Goal: Task Accomplishment & Management: Manage account settings

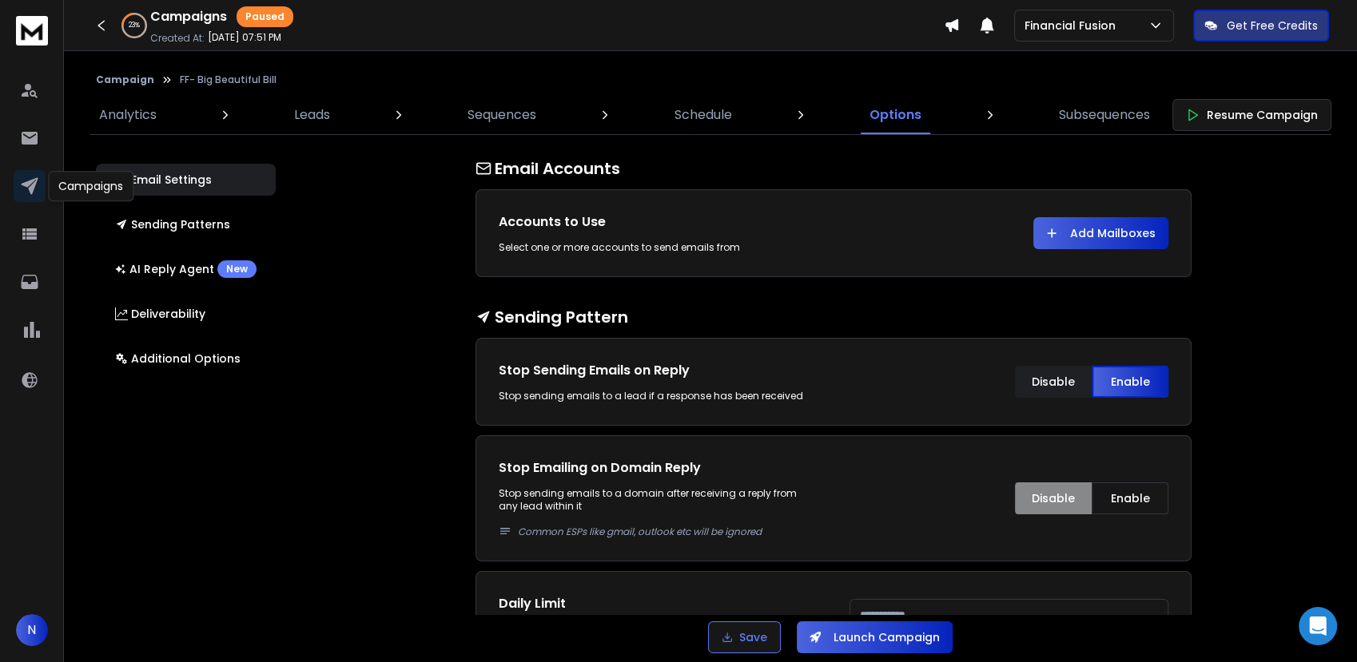
click at [30, 175] on link at bounding box center [30, 186] width 32 height 32
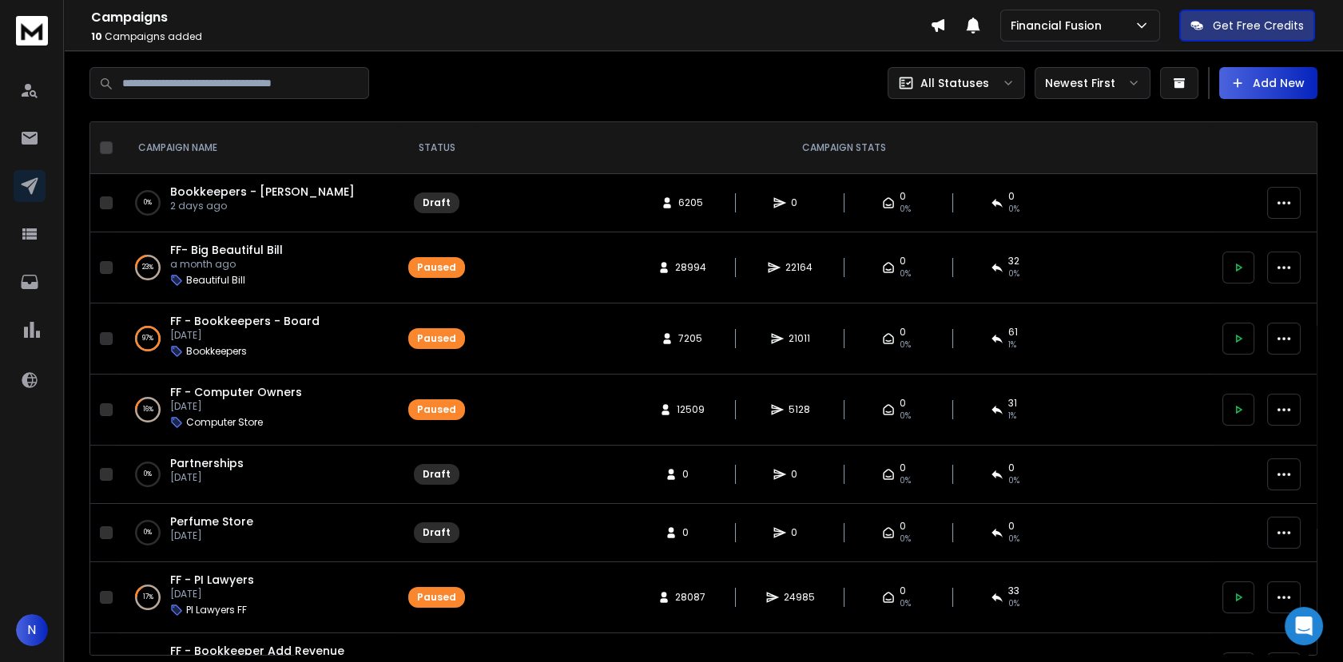
click at [239, 187] on span "Bookkeepers - [PERSON_NAME]" at bounding box center [262, 192] width 185 height 16
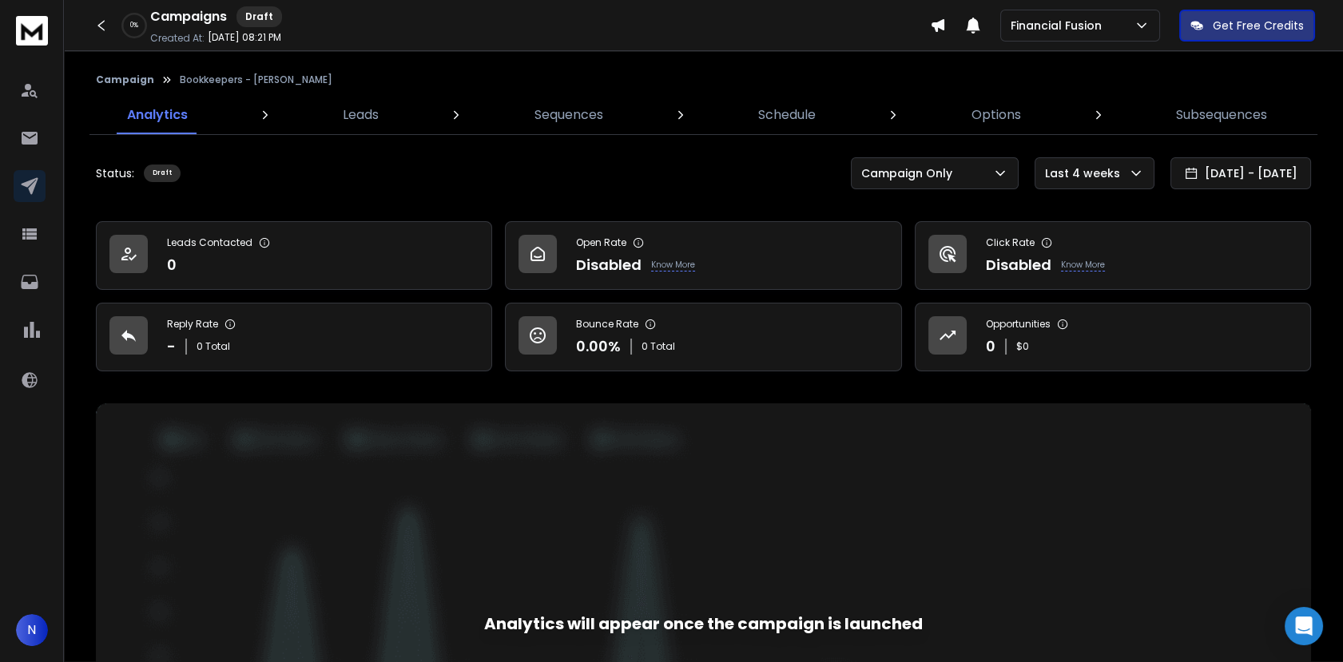
click at [315, 106] on div "Analytics Leads Sequences Schedule Options Subsequences" at bounding box center [696, 115] width 1215 height 38
click at [347, 122] on p "Leads" at bounding box center [361, 114] width 36 height 19
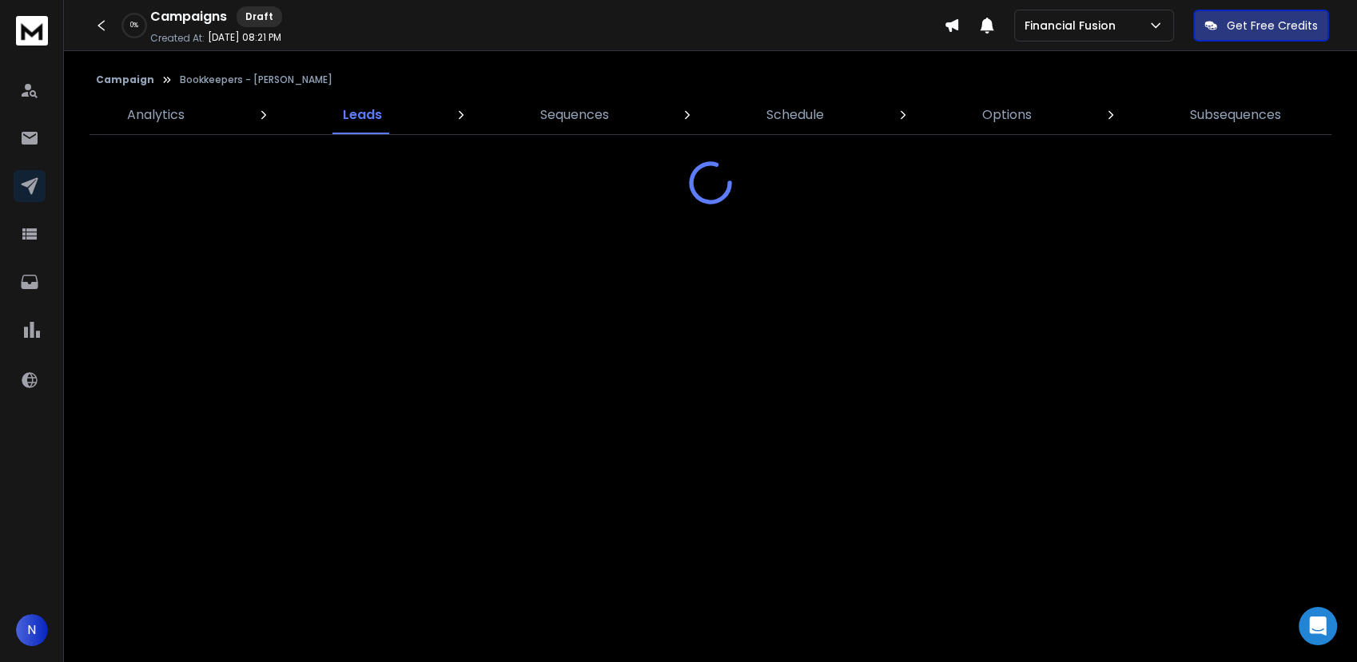
click at [360, 113] on p "Leads" at bounding box center [362, 114] width 39 height 19
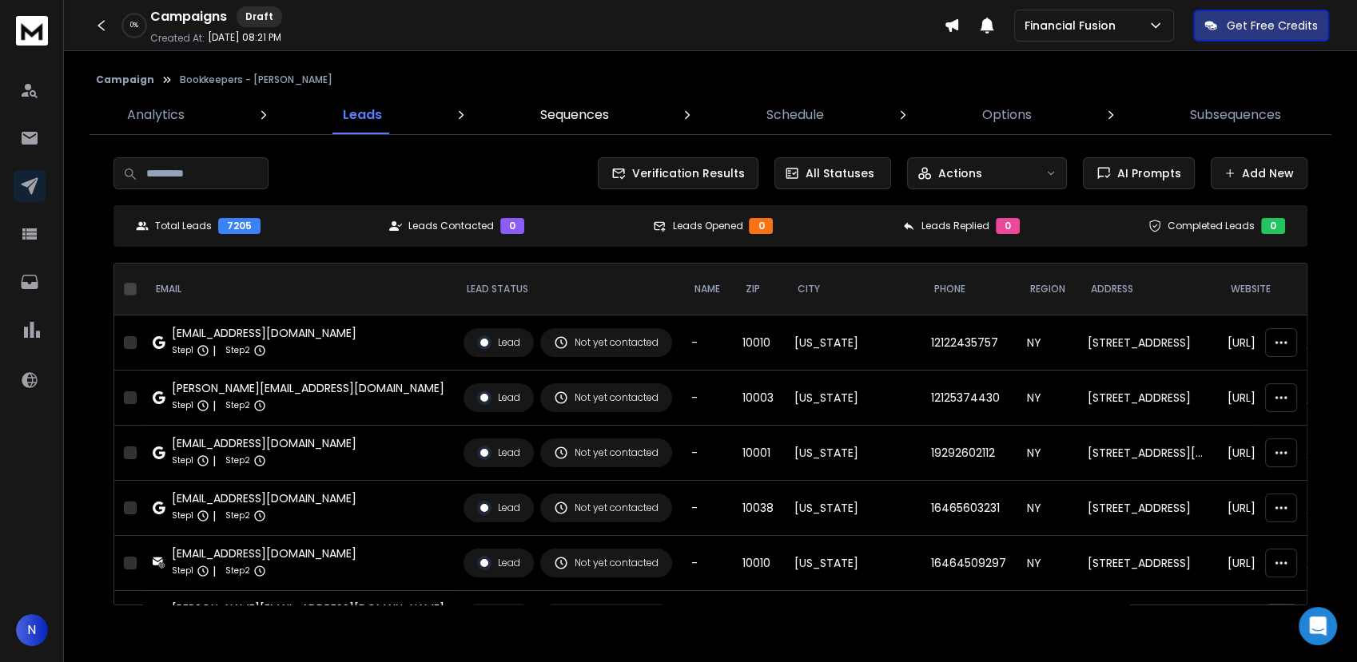
click at [564, 109] on p "Sequences" at bounding box center [574, 114] width 69 height 19
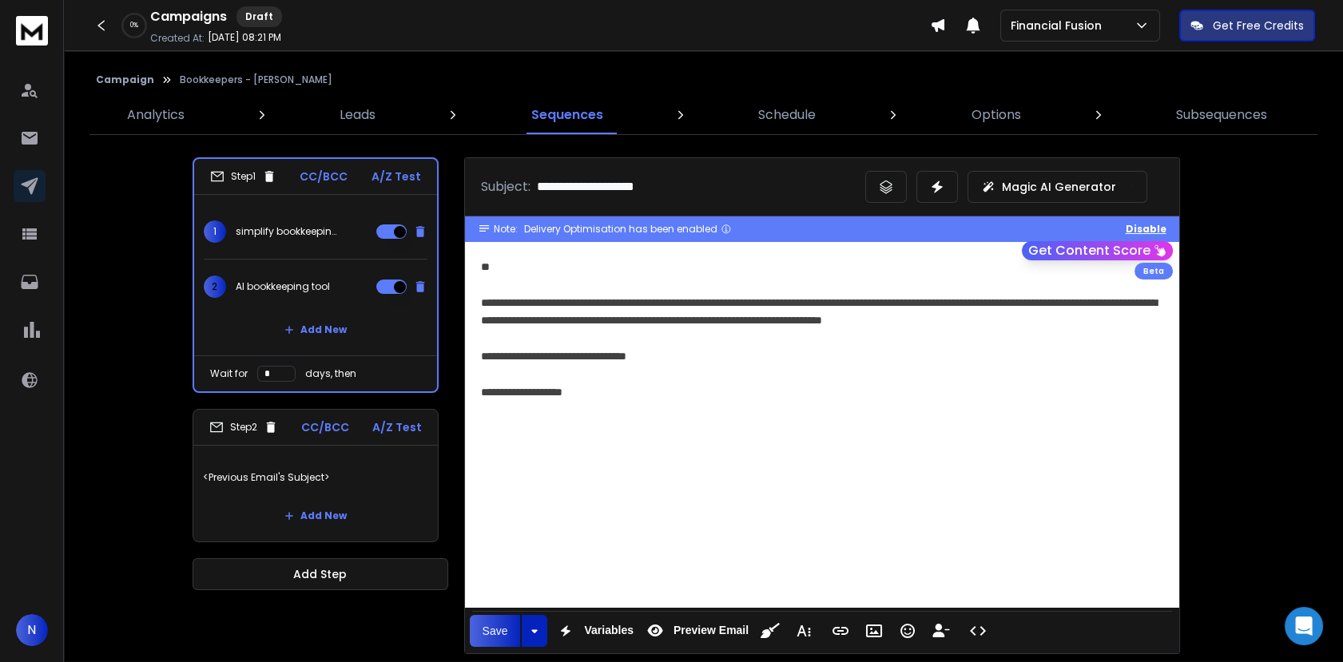
click at [529, 256] on div "**********" at bounding box center [822, 425] width 714 height 366
click at [289, 239] on div "1 simplify bookkeeping" at bounding box center [271, 232] width 134 height 22
click at [283, 274] on div "2 AI bookkeeping tool" at bounding box center [316, 287] width 224 height 54
type input "**********"
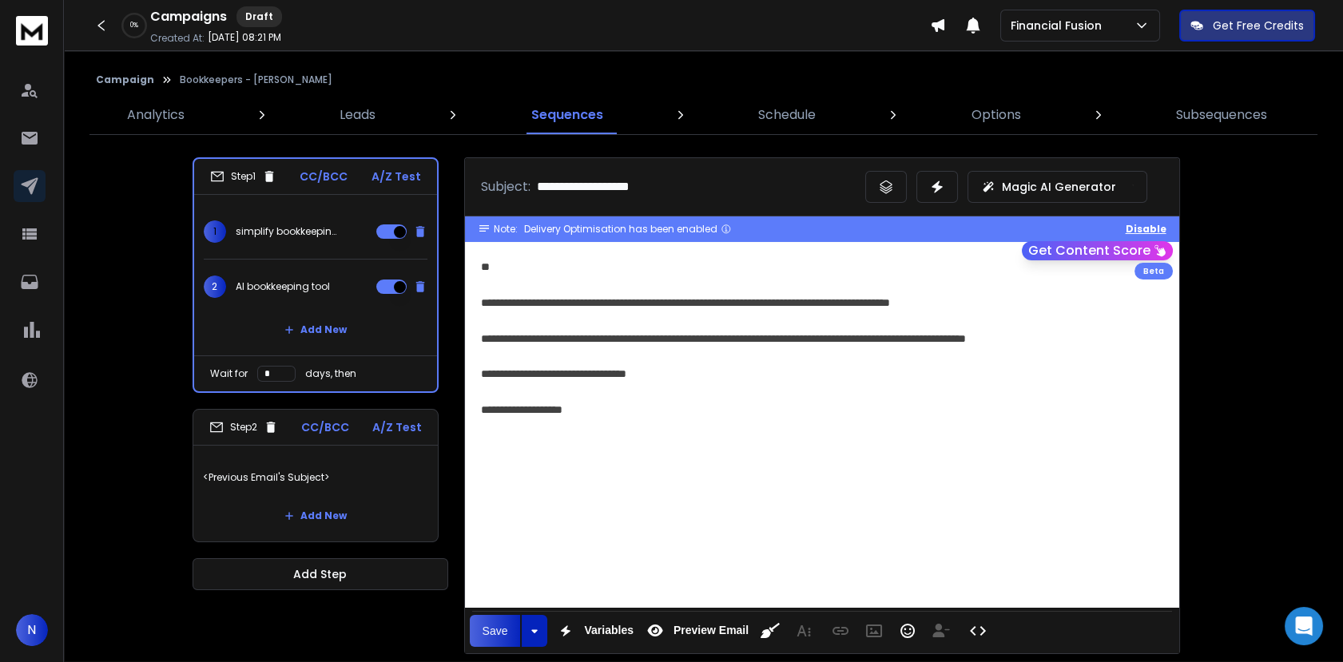
click at [512, 263] on div "**" at bounding box center [822, 267] width 682 height 18
click at [347, 484] on p "<Previous Email's Subject>" at bounding box center [315, 477] width 225 height 45
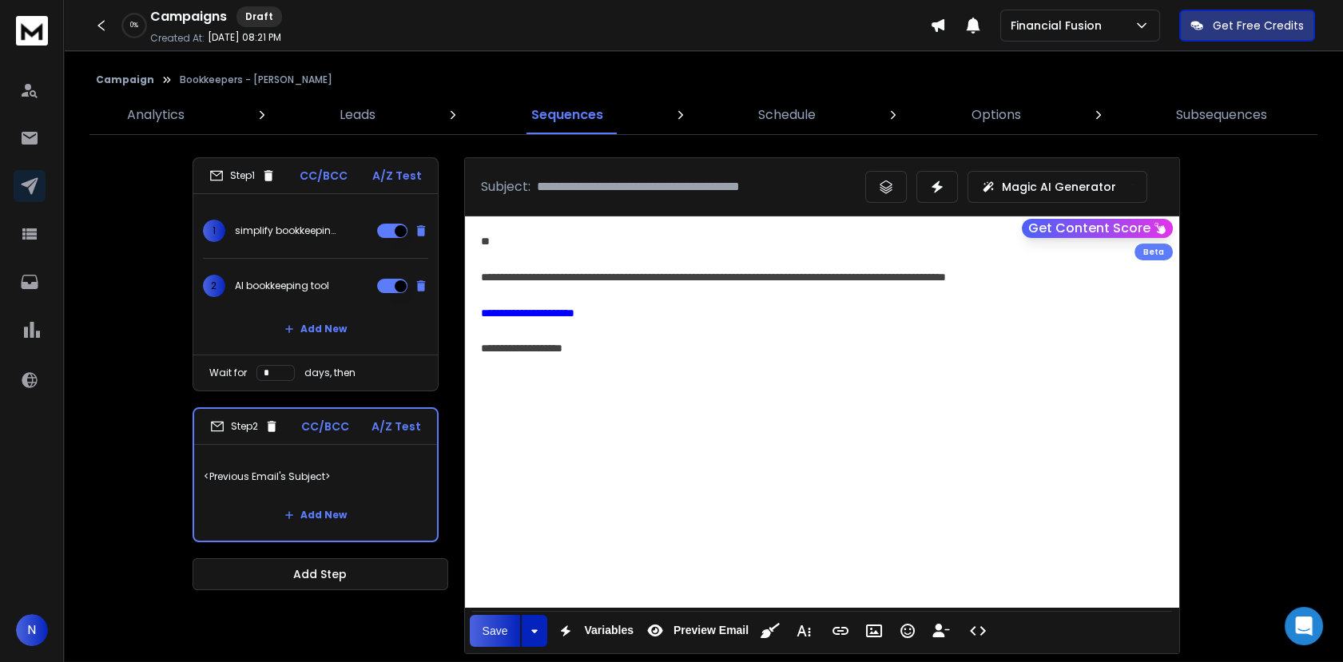
click at [499, 241] on div "**" at bounding box center [822, 242] width 682 height 18
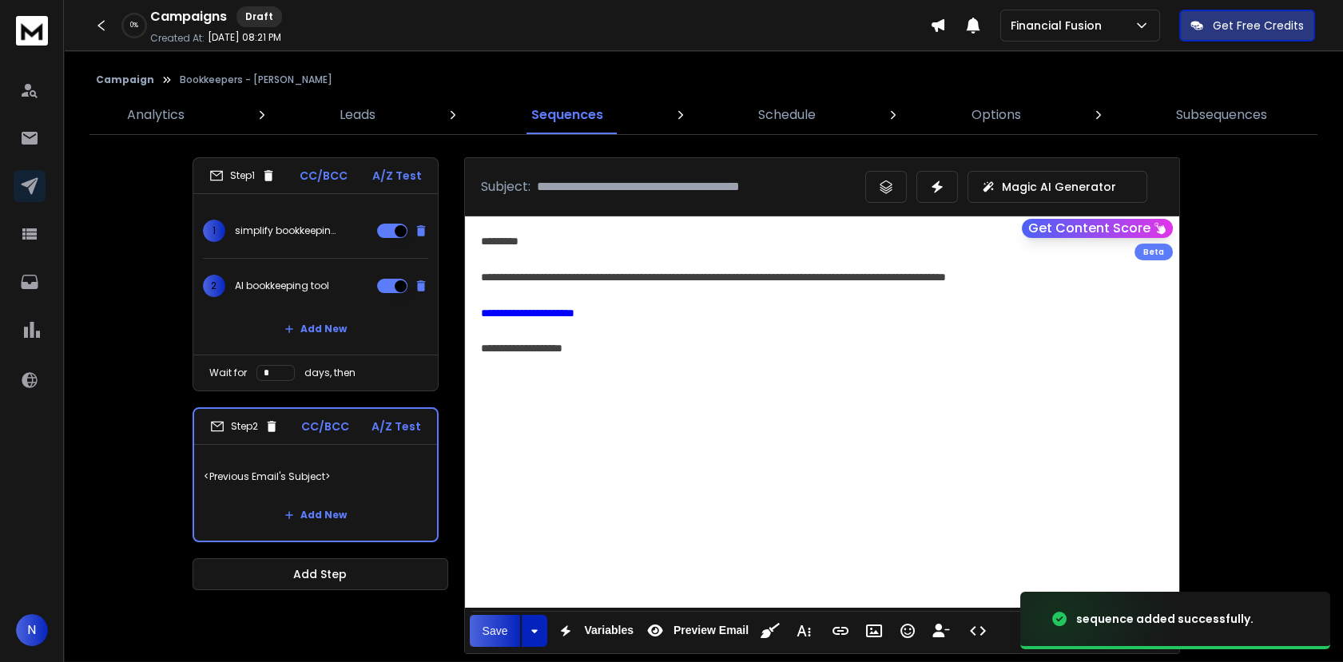
click at [327, 220] on div "1 simplify bookkeeping" at bounding box center [270, 231] width 134 height 22
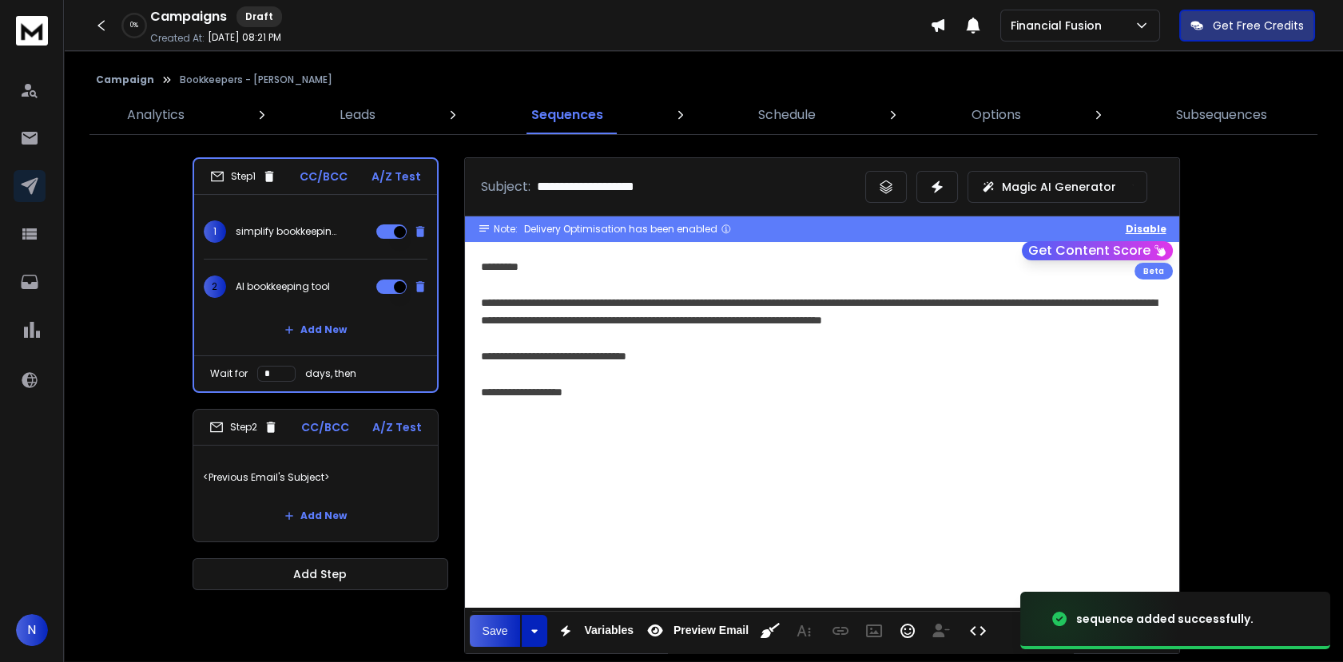
click at [289, 286] on p "AI bookkeeping tool" at bounding box center [283, 286] width 94 height 13
type input "**********"
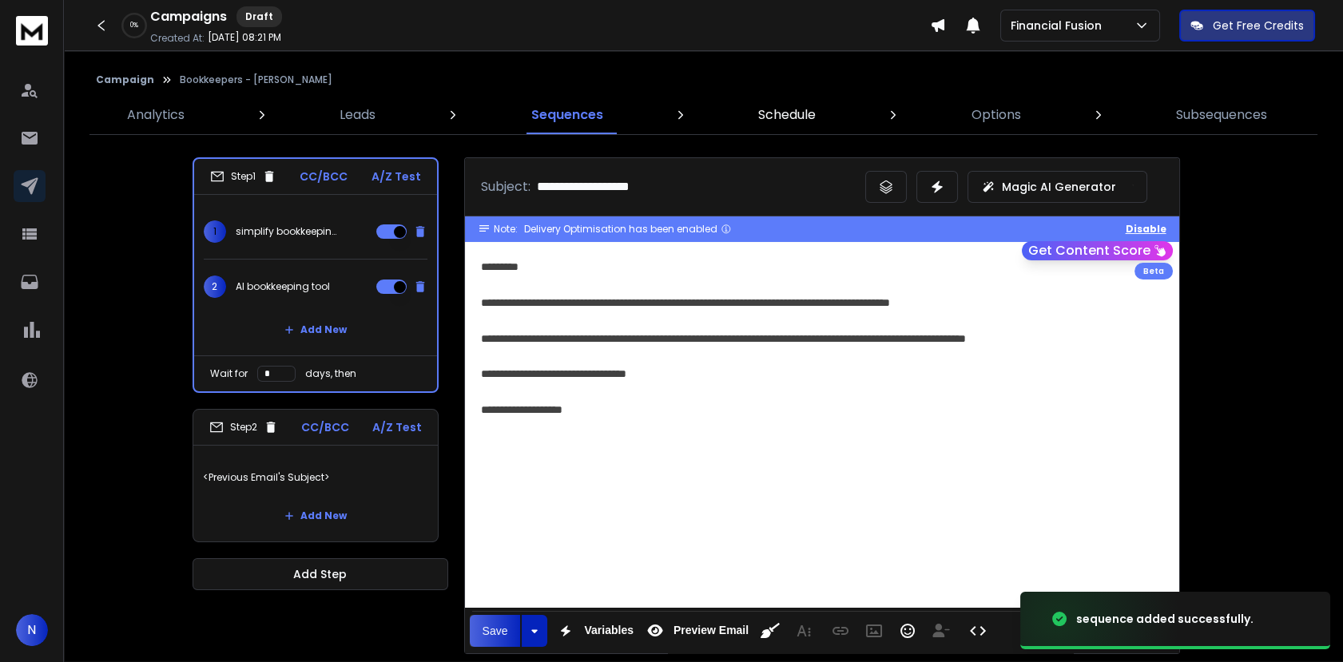
click at [769, 114] on p "Schedule" at bounding box center [787, 114] width 58 height 19
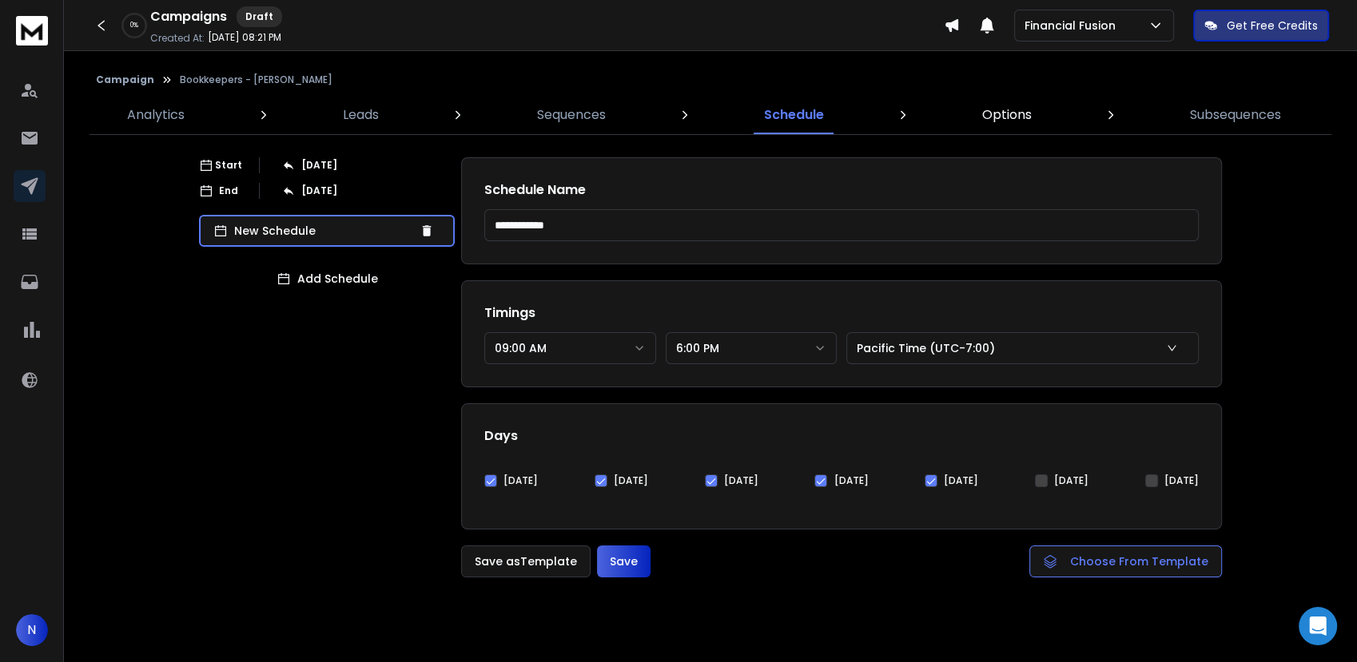
click at [982, 113] on p "Options" at bounding box center [1007, 114] width 50 height 19
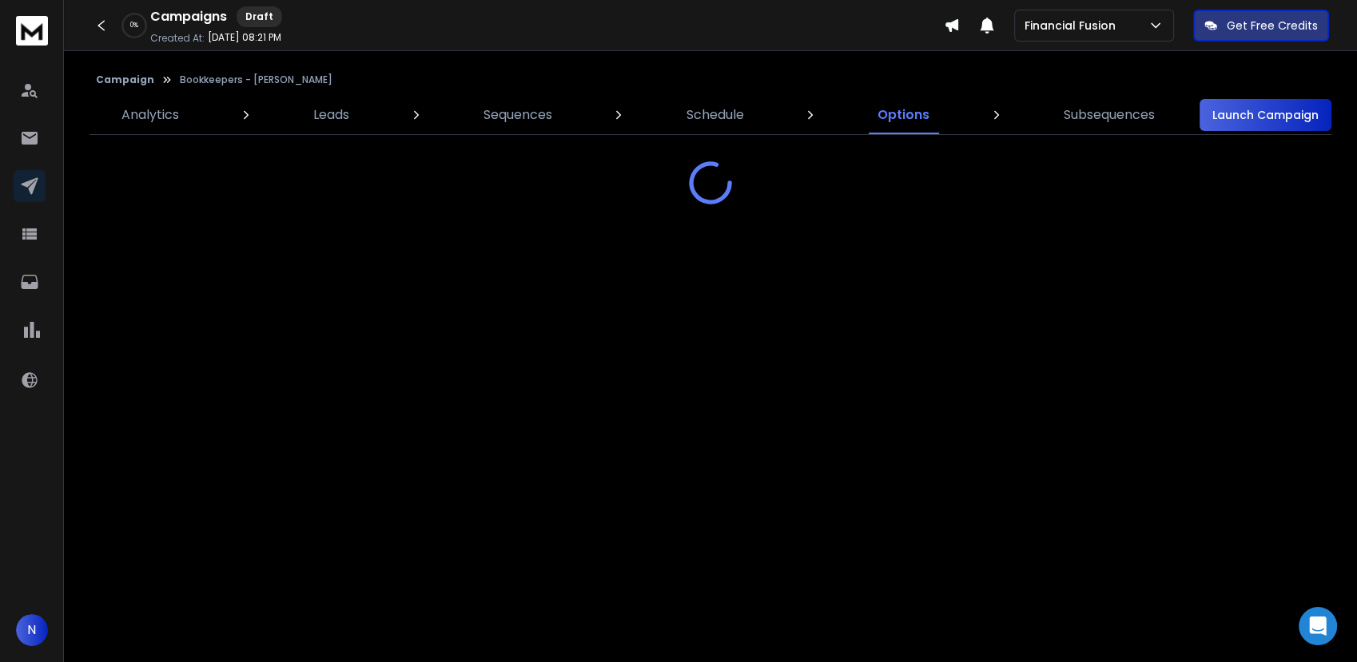
select select "*"
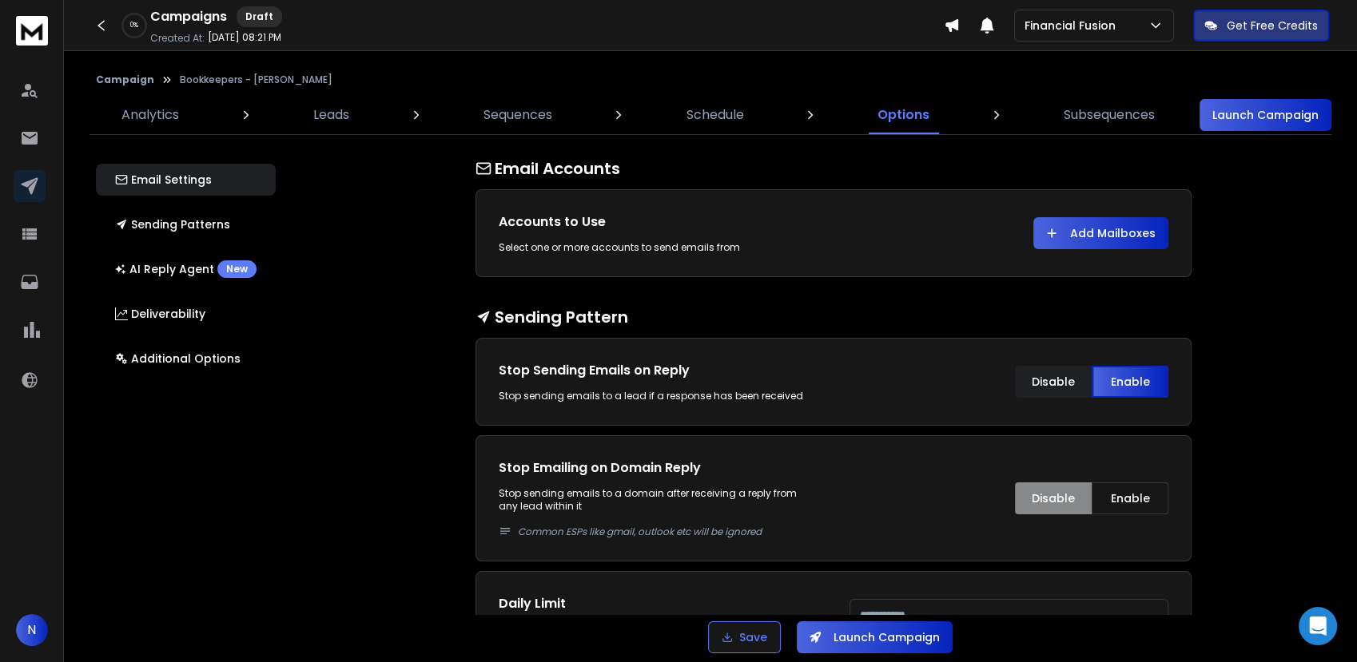
click at [1092, 233] on button "Add Mailboxes" at bounding box center [1100, 233] width 135 height 32
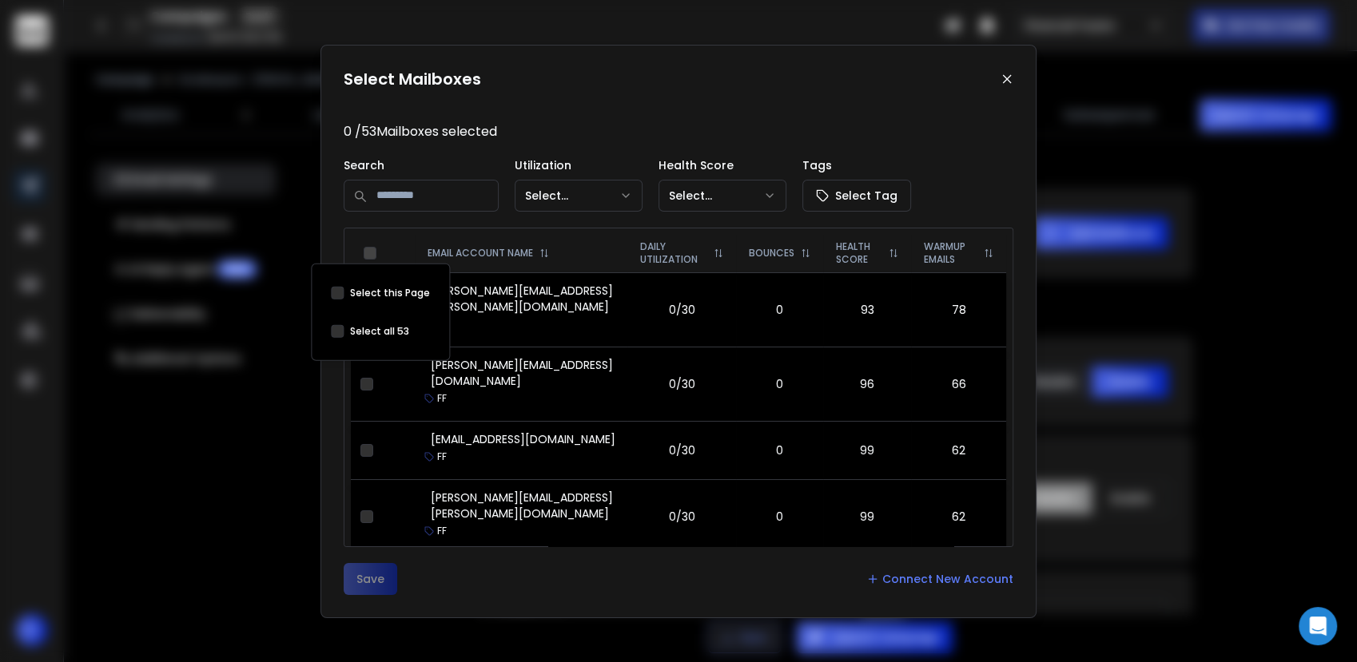
click at [366, 257] on button "Select this Page" at bounding box center [370, 253] width 13 height 13
click at [377, 334] on label "Select all 53" at bounding box center [379, 331] width 59 height 13
click at [364, 331] on label "Select all 53" at bounding box center [379, 331] width 59 height 13
click at [333, 329] on button "Select this Page" at bounding box center [337, 331] width 13 height 13
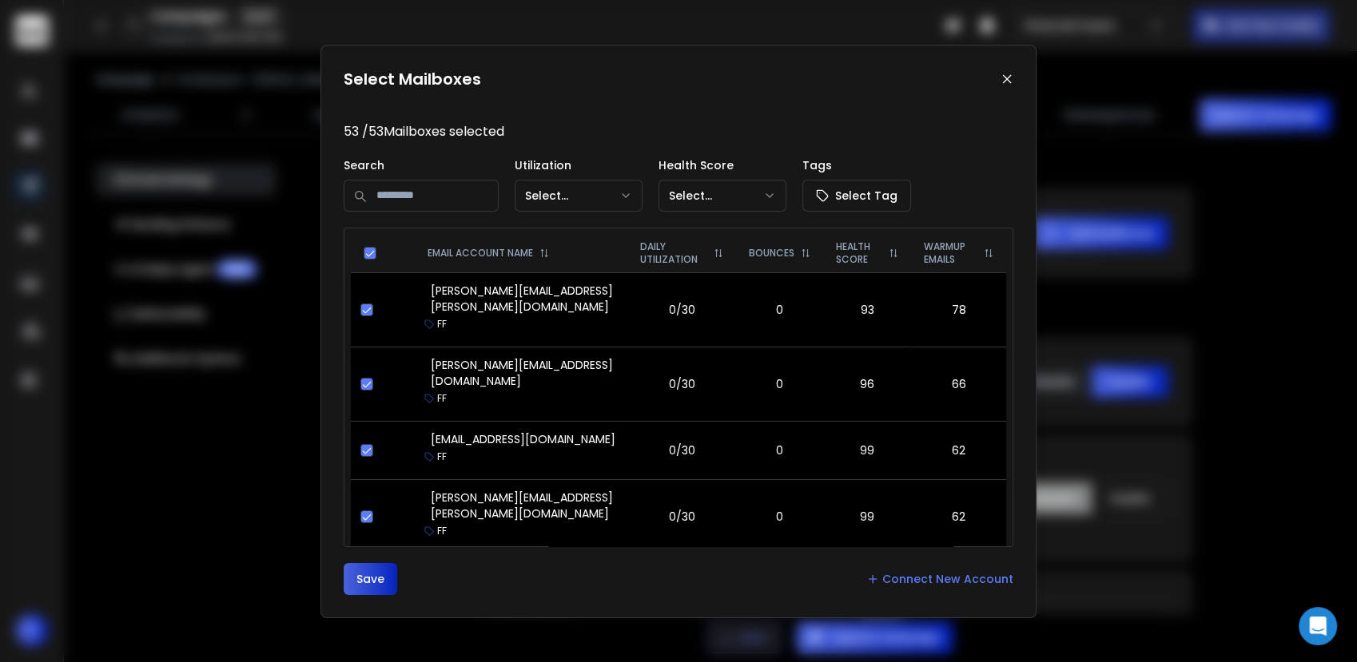
click at [369, 585] on button "Save" at bounding box center [371, 579] width 54 height 32
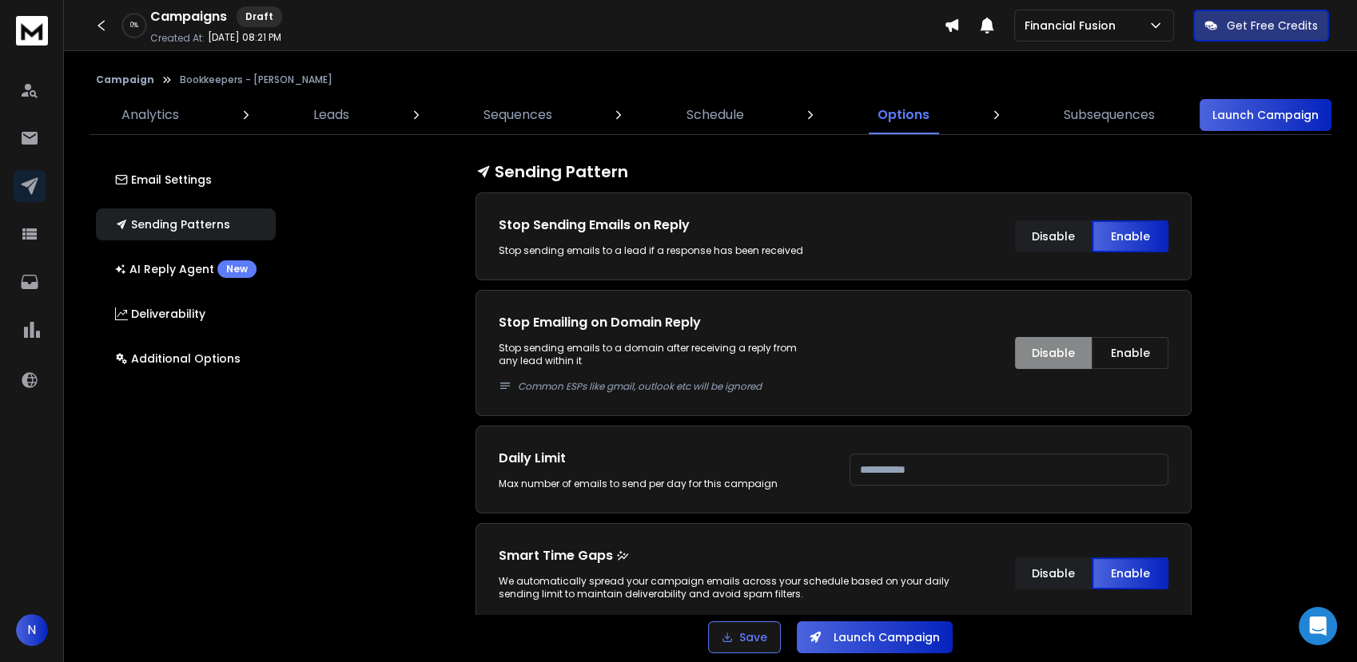
scroll to position [621, 0]
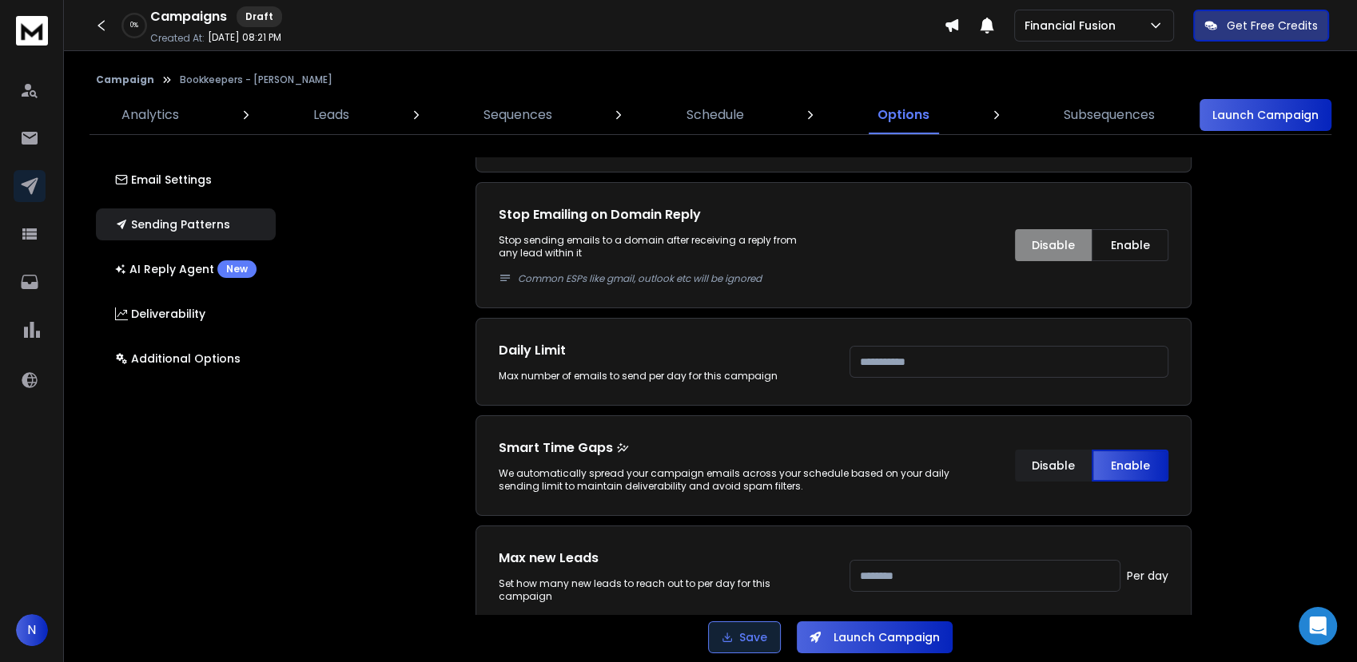
click at [754, 642] on button "Save" at bounding box center [744, 638] width 73 height 32
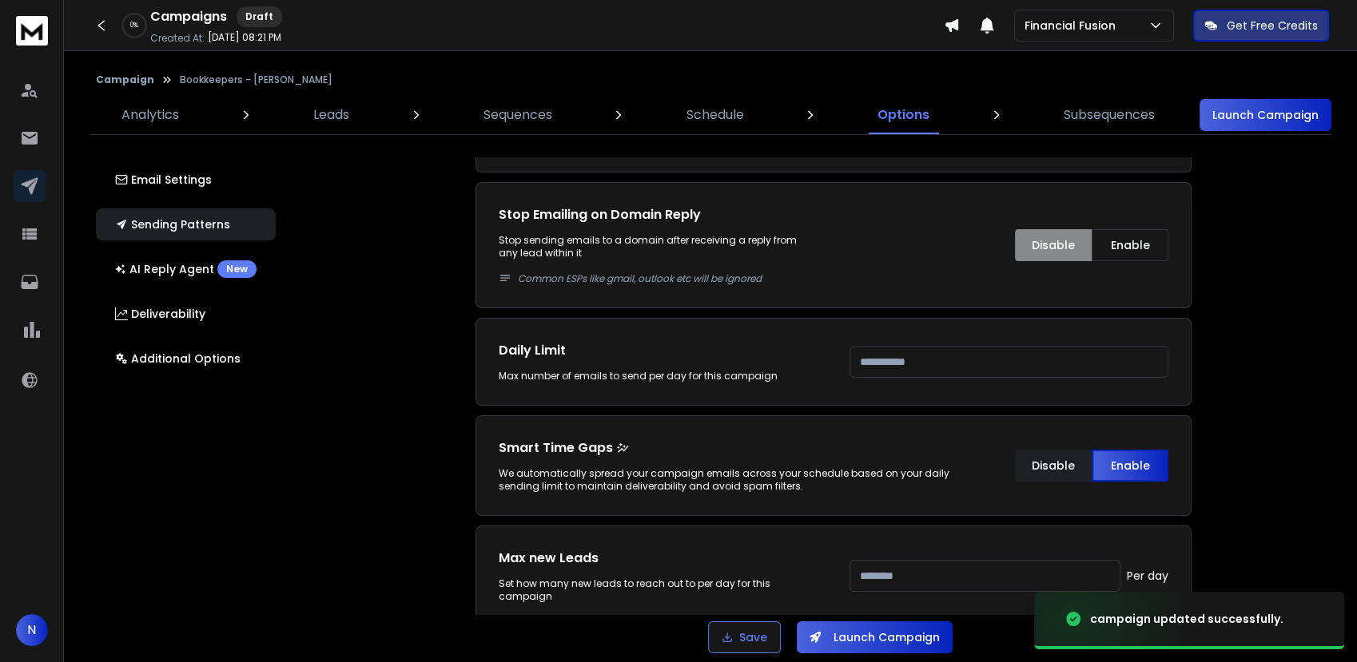
click at [899, 634] on button "Launch Campaign" at bounding box center [875, 638] width 156 height 32
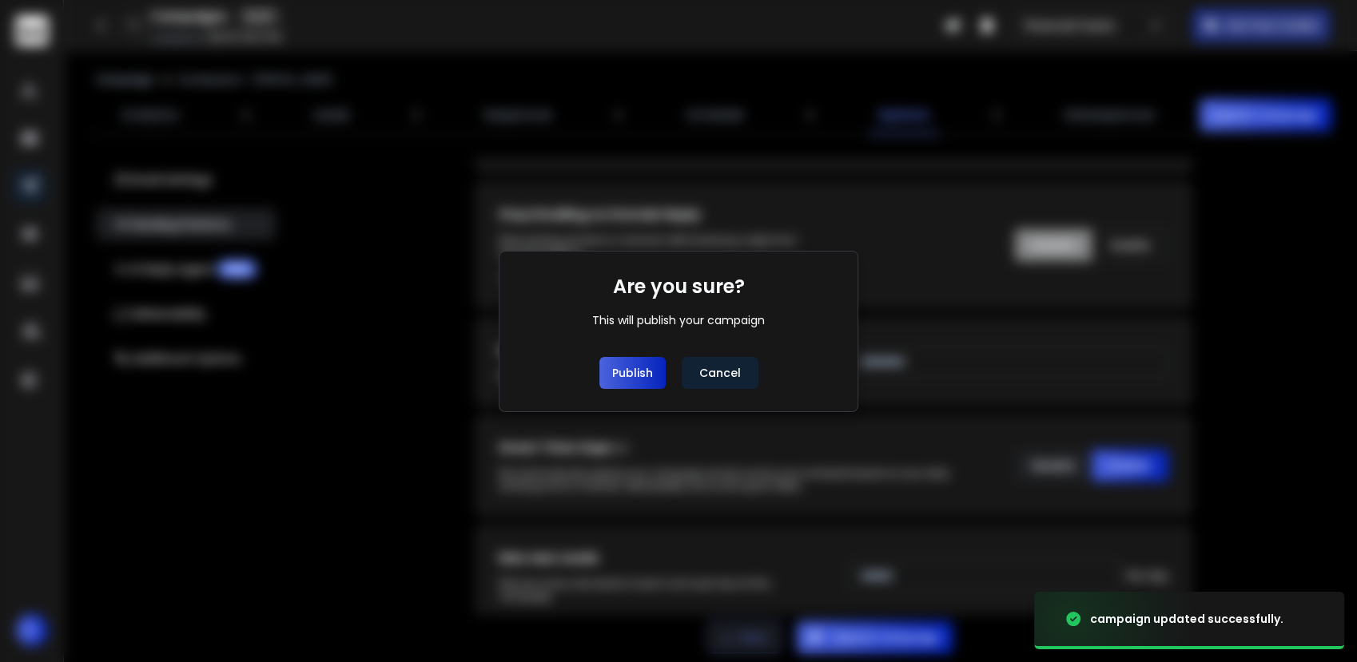
click at [628, 376] on button "Publish" at bounding box center [632, 373] width 66 height 32
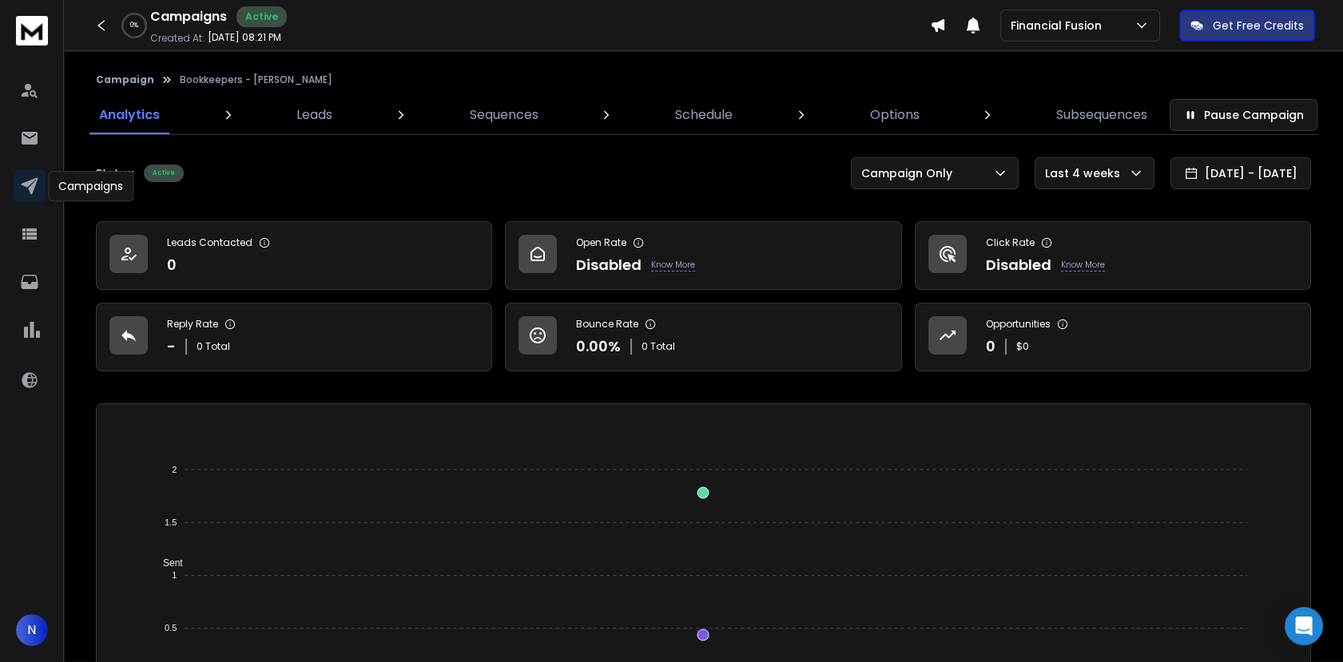
click at [26, 183] on icon at bounding box center [29, 185] width 17 height 17
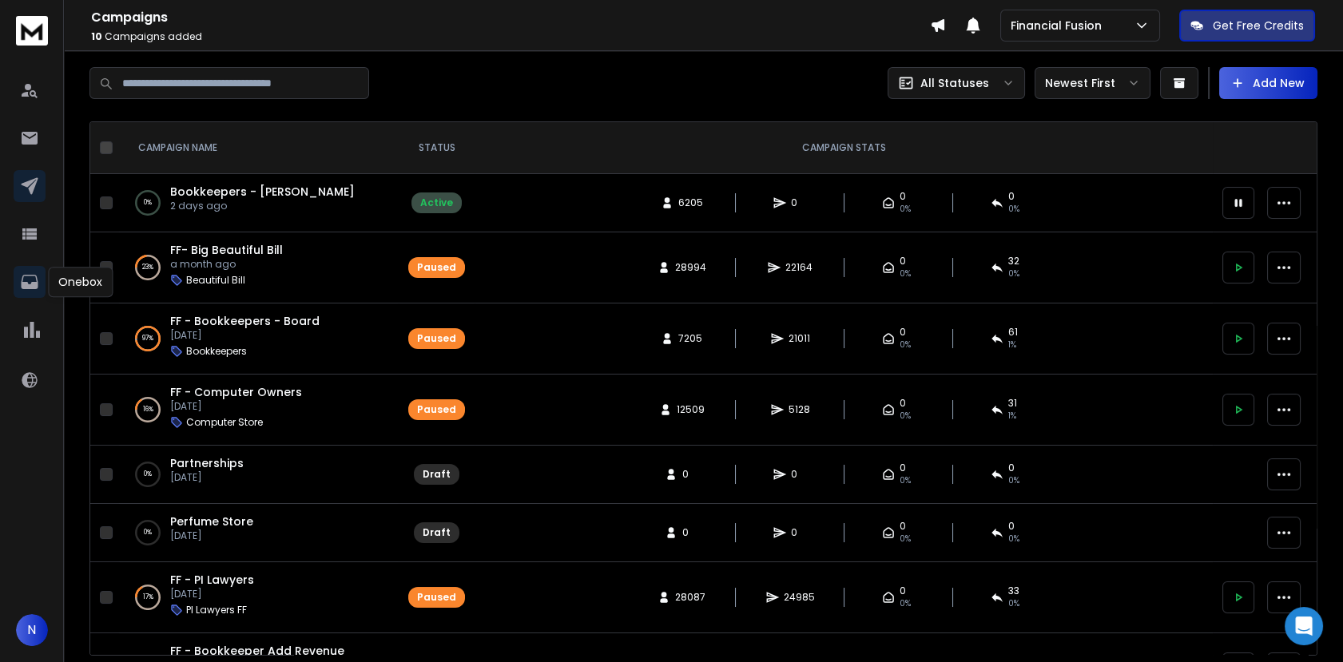
click at [24, 275] on icon at bounding box center [29, 282] width 17 height 14
